Goal: Manage account settings

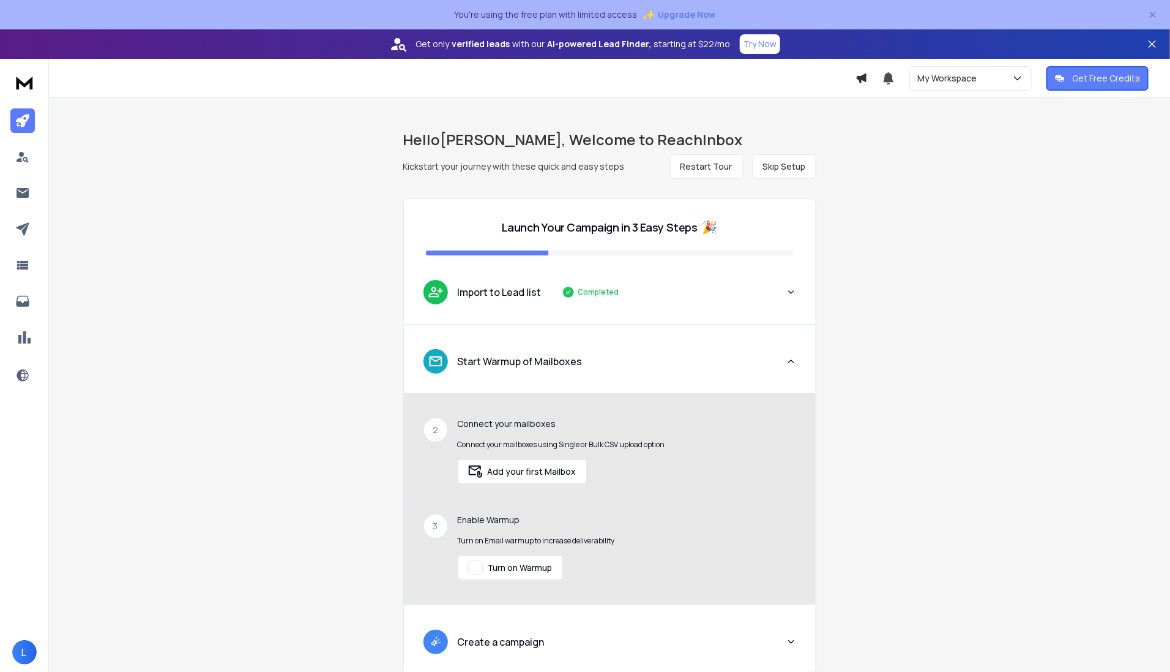
drag, startPoint x: 0, startPoint y: 0, endPoint x: 1155, endPoint y: 40, distance: 1155.2
click at [1155, 39] on icon at bounding box center [1152, 44] width 11 height 11
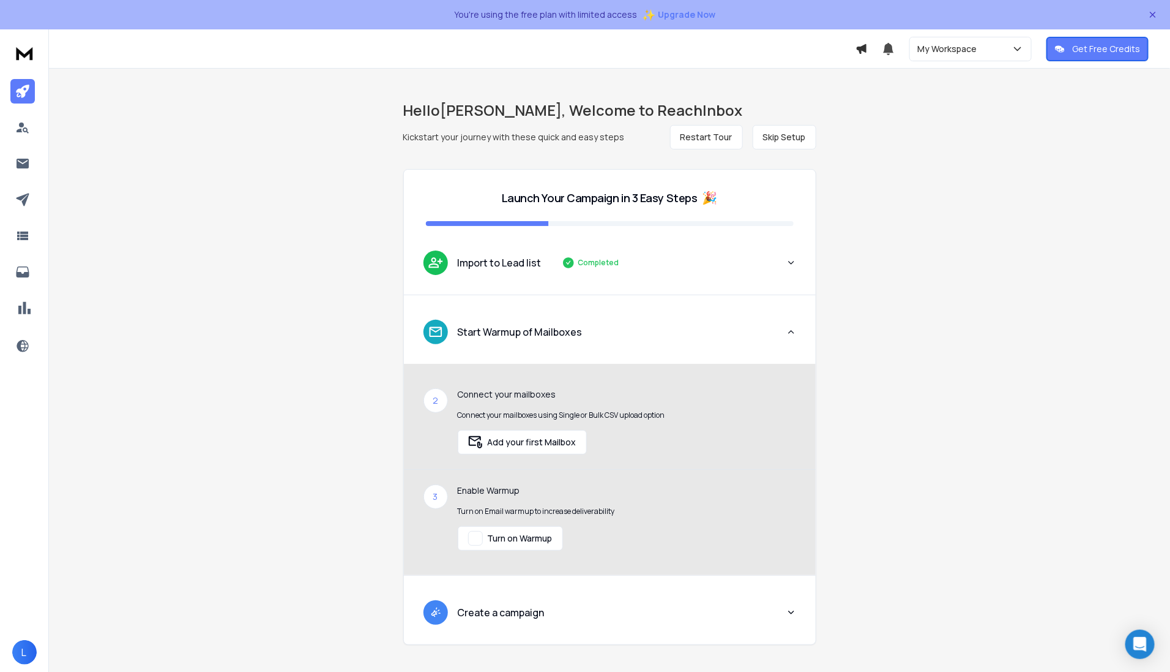
click at [1156, 15] on icon "Close notification" at bounding box center [1153, 15] width 10 height 10
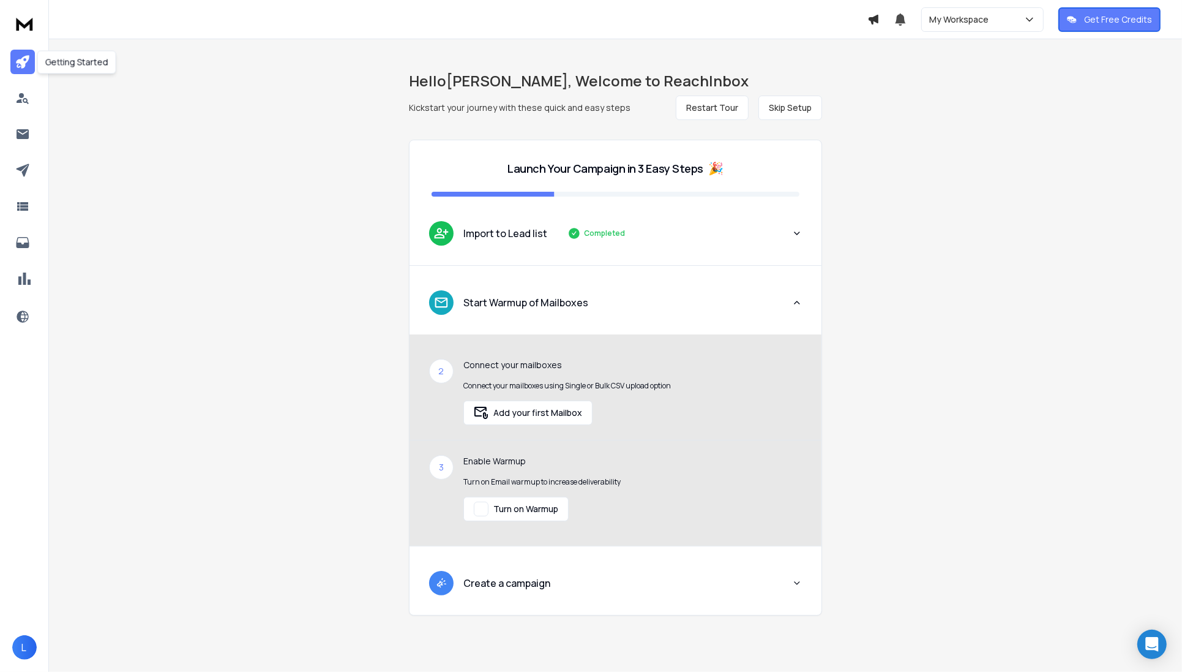
click at [21, 62] on icon at bounding box center [22, 61] width 13 height 13
click at [176, 95] on div "Hello [PERSON_NAME] , Welcome to ReachInbox Kickstart your journey with these q…" at bounding box center [616, 342] width 1094 height 583
click at [992, 63] on div "Hello [PERSON_NAME] , Welcome to ReachInbox Kickstart your journey with these q…" at bounding box center [616, 342] width 1094 height 583
click at [26, 642] on span "L" at bounding box center [24, 647] width 24 height 24
click at [140, 547] on button "button" at bounding box center [148, 541] width 33 height 16
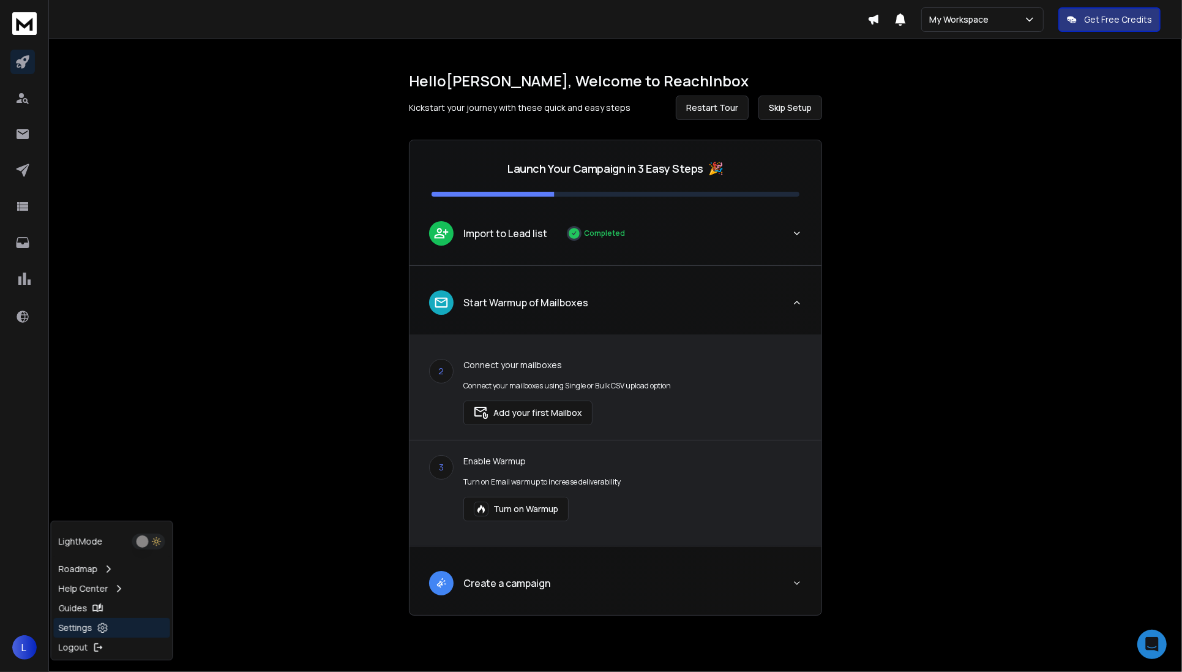
click at [95, 621] on div "Settings" at bounding box center [112, 628] width 116 height 20
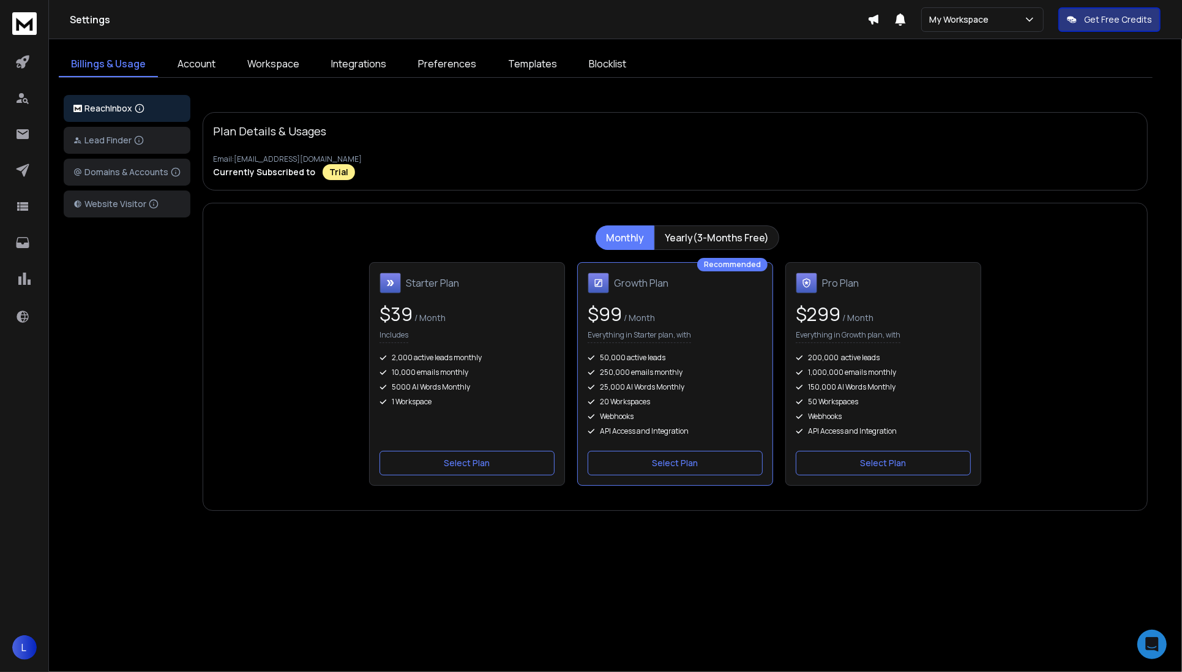
click at [203, 64] on link "Account" at bounding box center [196, 64] width 62 height 26
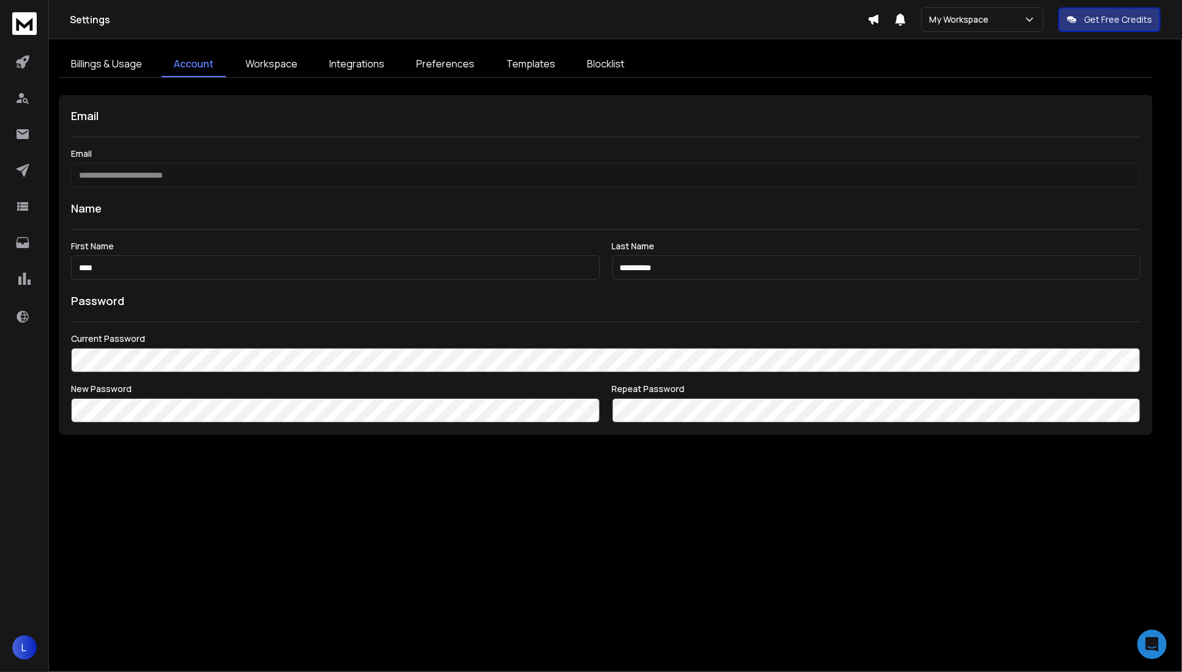
drag, startPoint x: 235, startPoint y: 268, endPoint x: 71, endPoint y: 255, distance: 164.6
click at [71, 255] on div "****" at bounding box center [335, 267] width 529 height 24
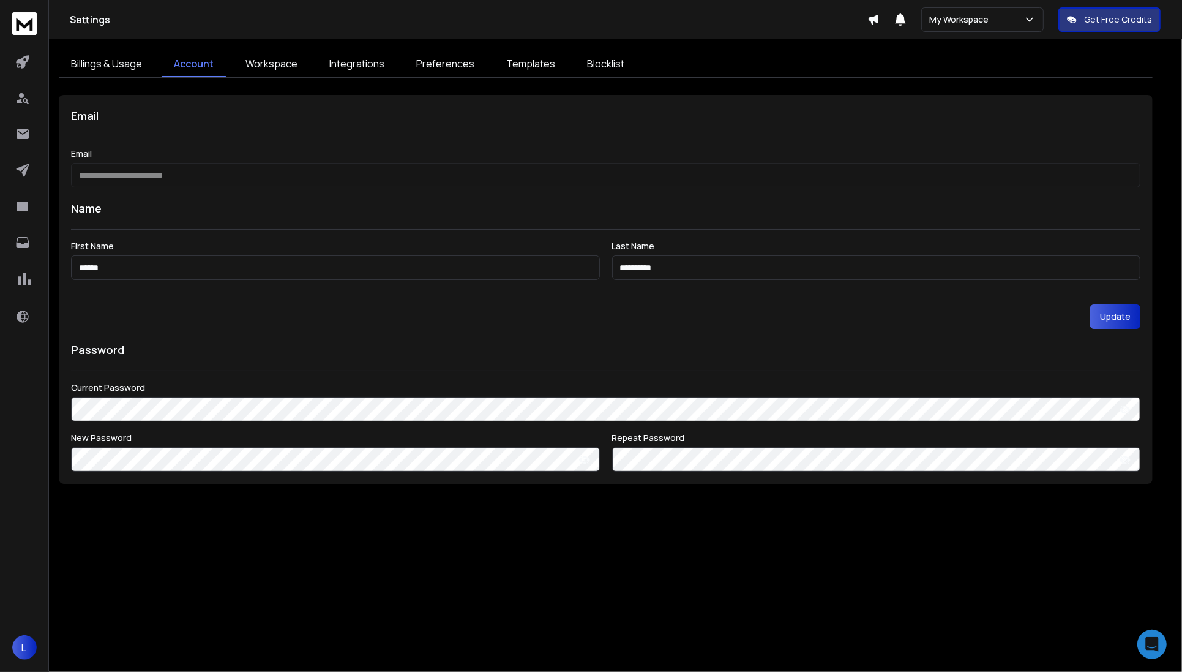
type input "******"
click at [1096, 316] on button "Update" at bounding box center [1115, 316] width 50 height 24
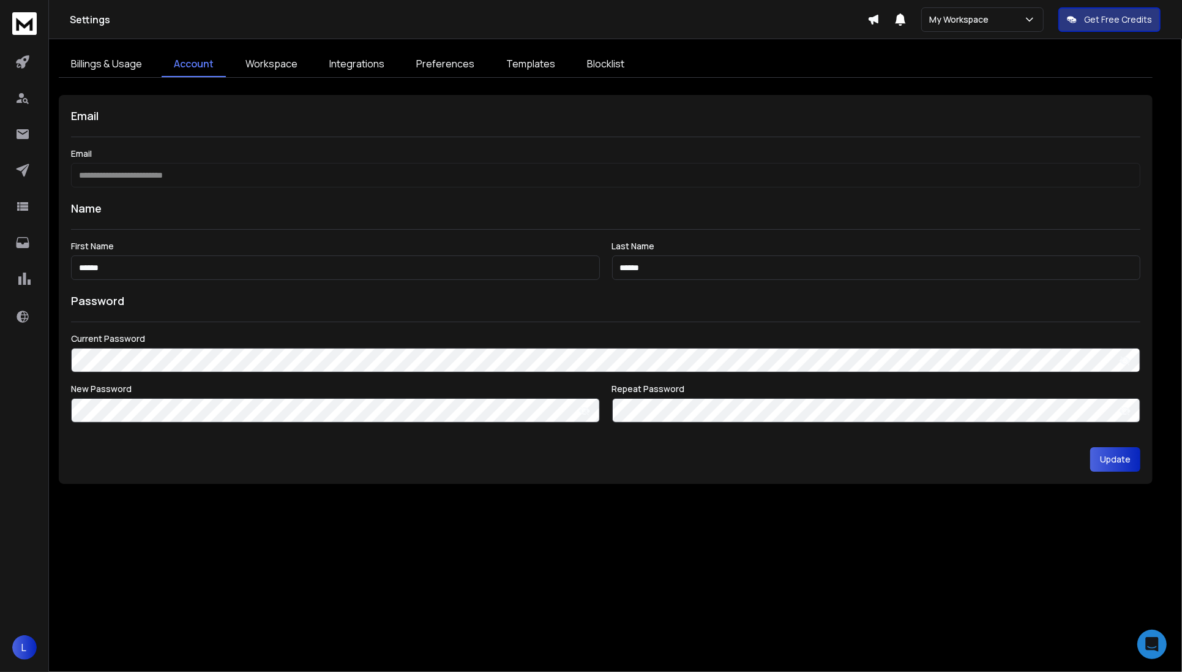
click at [1125, 359] on icon at bounding box center [1125, 360] width 11 height 11
click at [1118, 449] on button "Update" at bounding box center [1115, 459] width 50 height 24
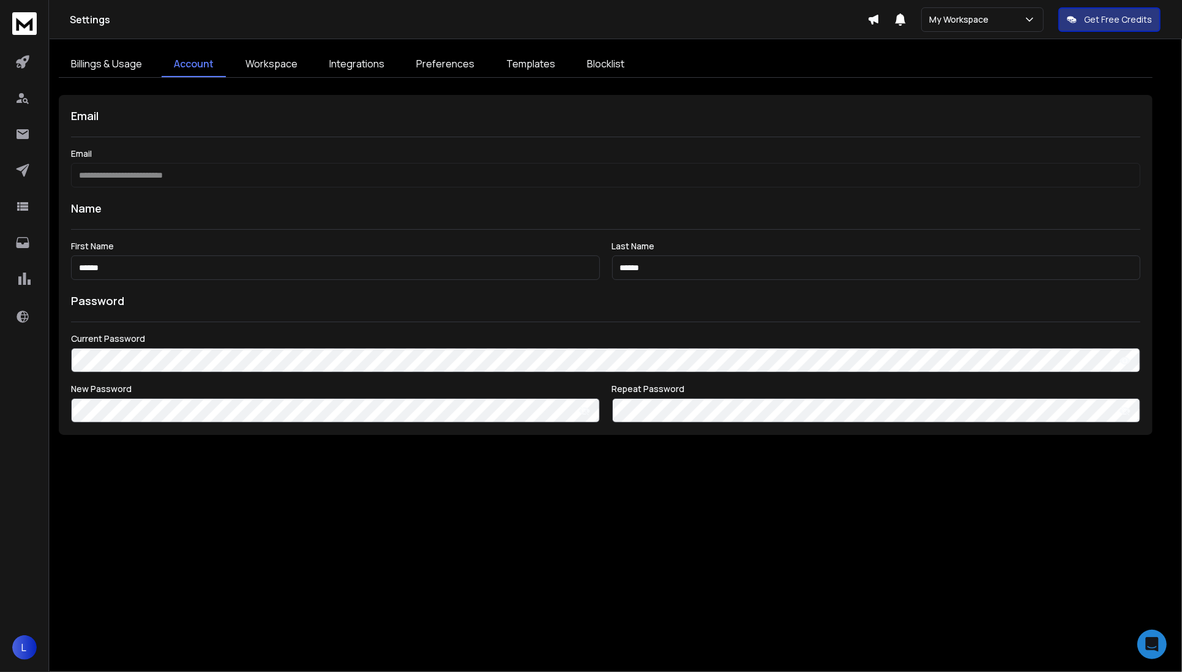
click at [28, 26] on img at bounding box center [24, 23] width 24 height 23
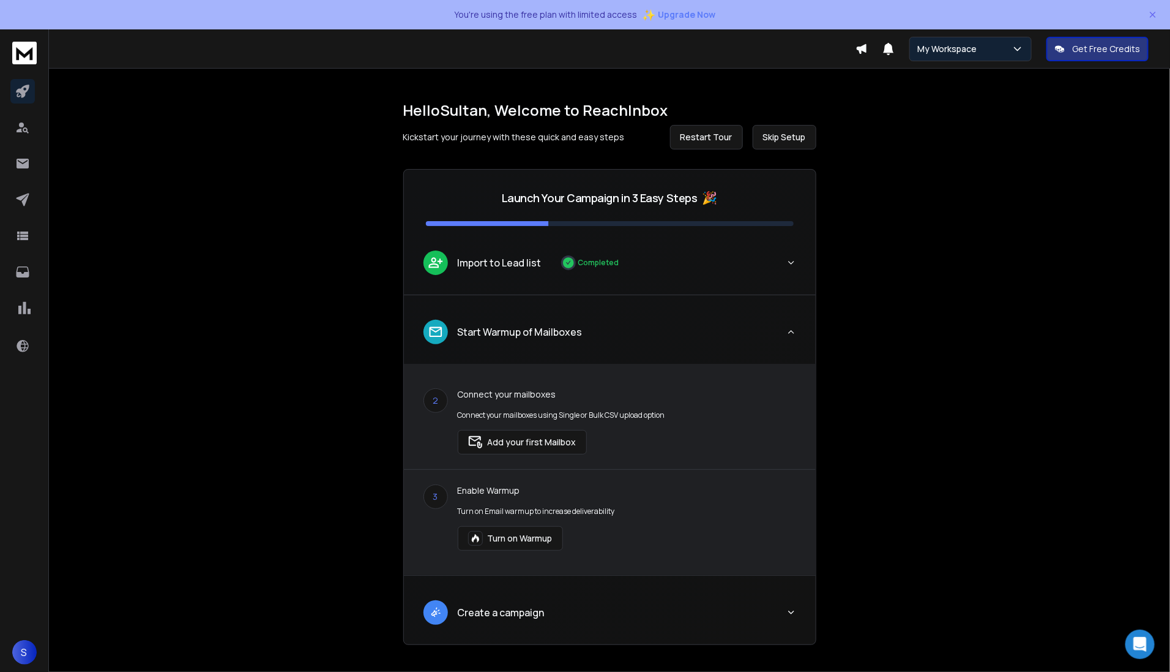
click at [978, 55] on button "My Workspace" at bounding box center [971, 49] width 122 height 24
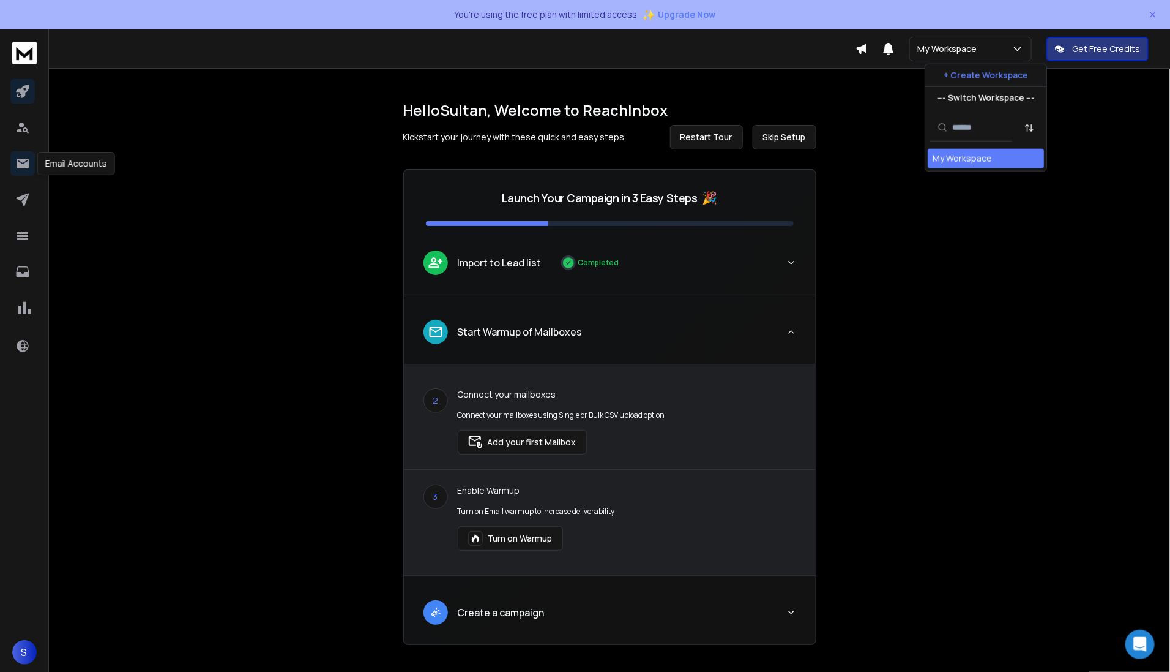
click at [31, 158] on link at bounding box center [22, 163] width 24 height 24
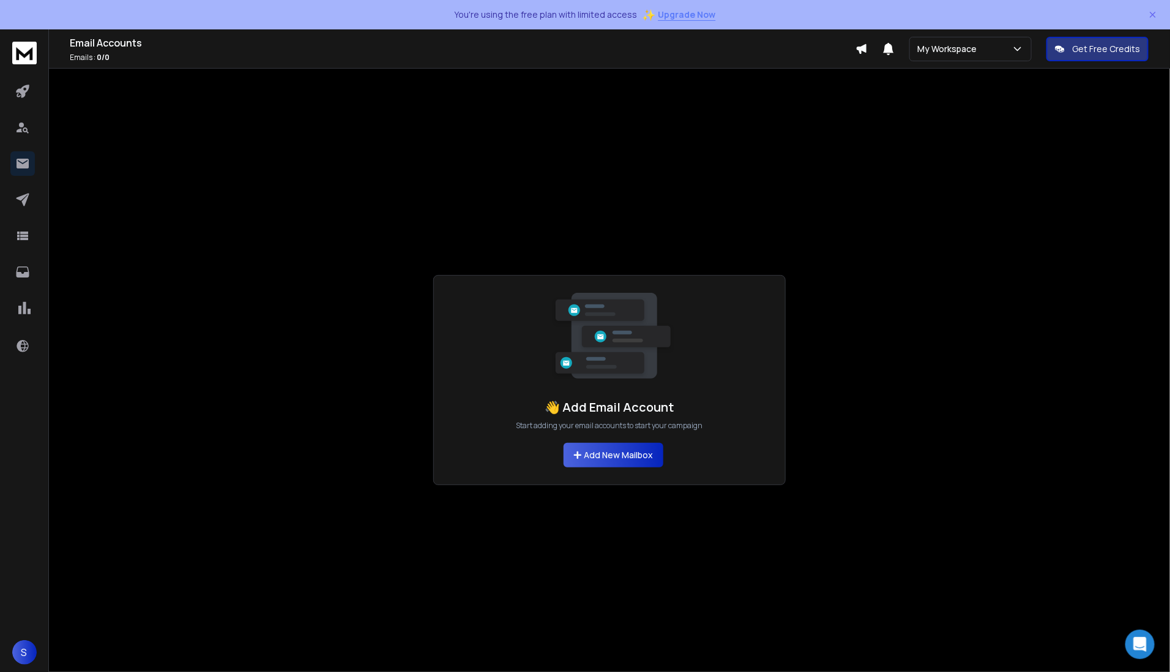
click at [674, 9] on span "Upgrade Now" at bounding box center [688, 15] width 58 height 12
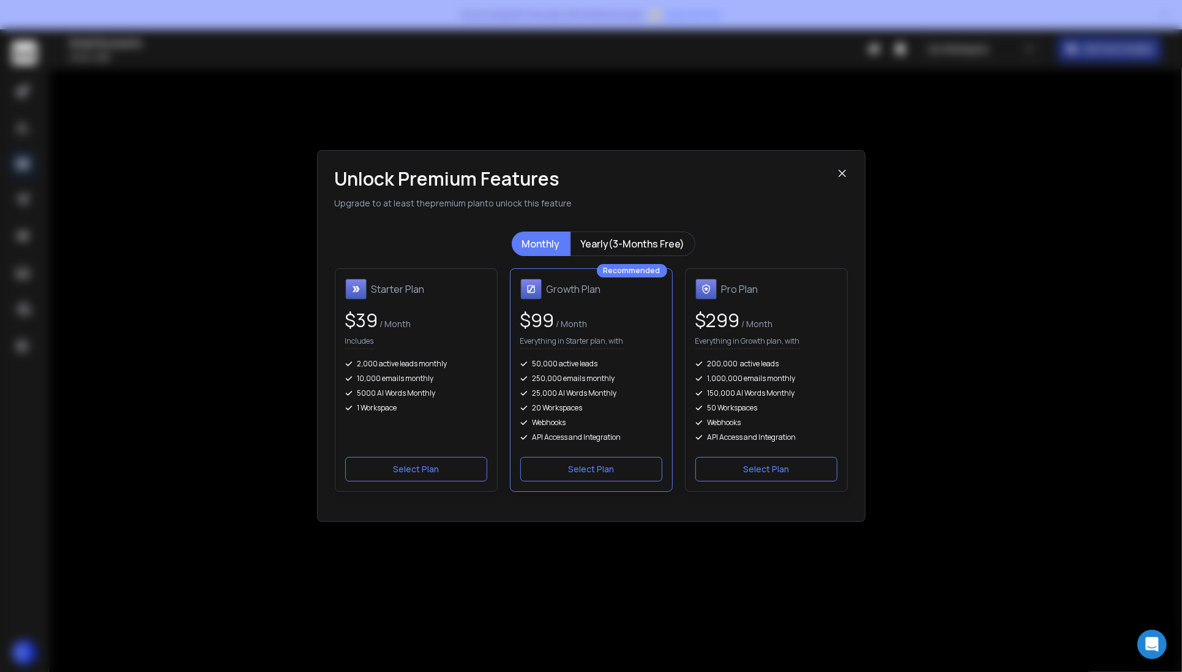
click at [845, 173] on icon at bounding box center [842, 173] width 11 height 11
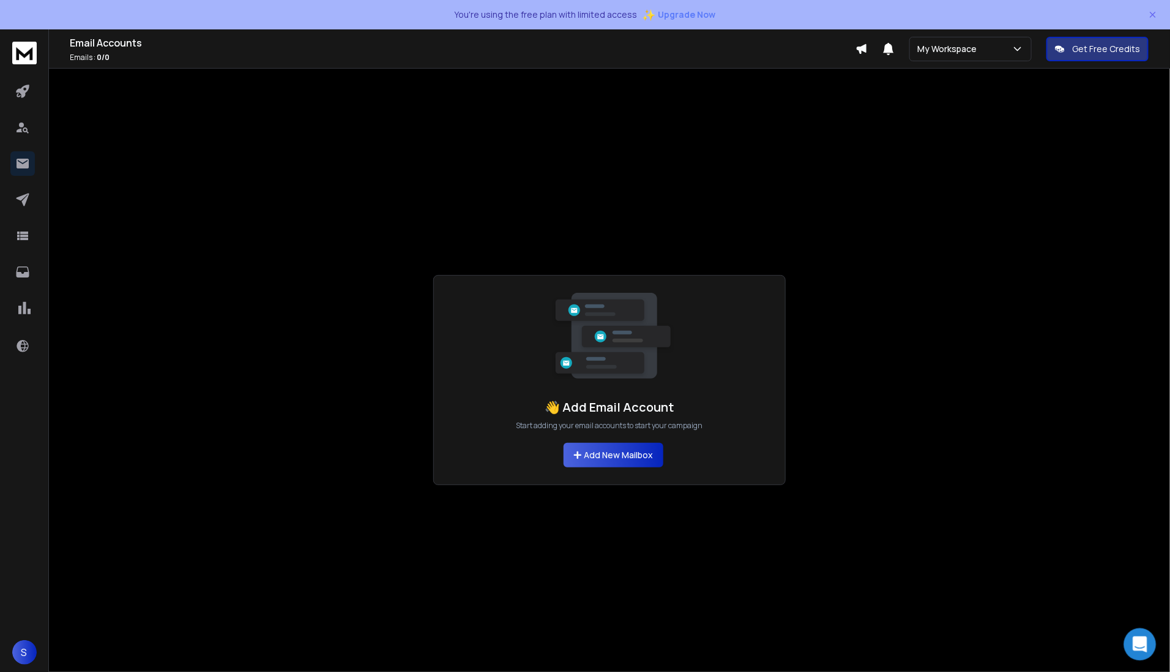
click at [1136, 646] on icon "Open Intercom Messenger" at bounding box center [1141, 644] width 16 height 16
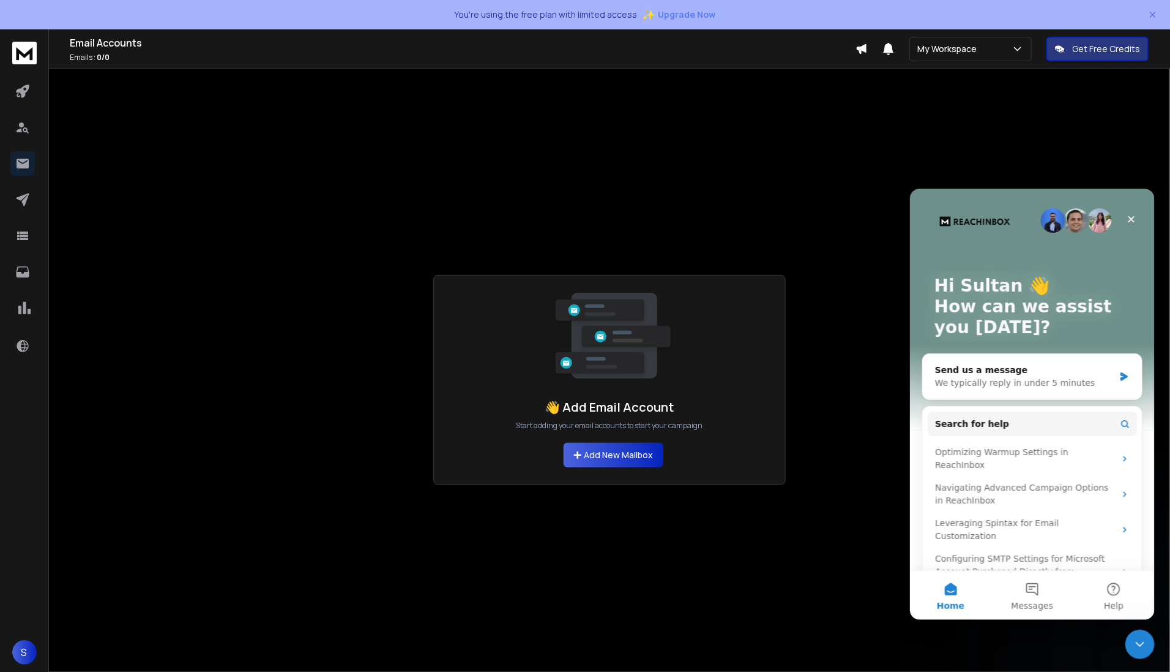
click at [798, 205] on div "👋 Add Email Account Start adding your email accounts to start your campaign Add…" at bounding box center [610, 380] width 1082 height 598
click at [1131, 217] on icon "Close" at bounding box center [1131, 219] width 10 height 10
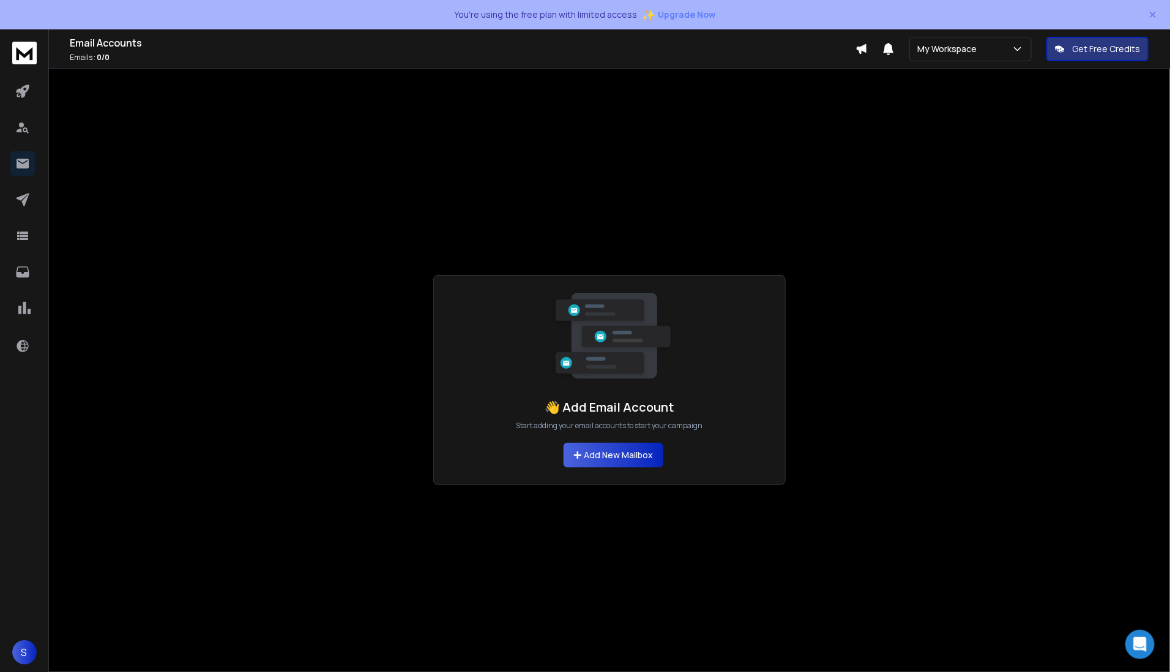
drag, startPoint x: 833, startPoint y: 2, endPoint x: 949, endPoint y: 192, distance: 222.9
click at [949, 192] on div "👋 Add Email Account Start adding your email accounts to start your campaign Add…" at bounding box center [610, 380] width 1082 height 598
